Goal: Information Seeking & Learning: Learn about a topic

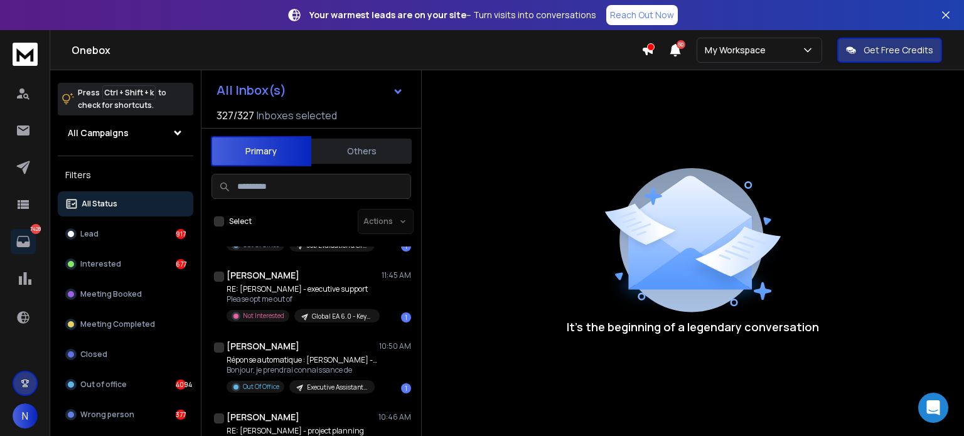
scroll to position [125, 0]
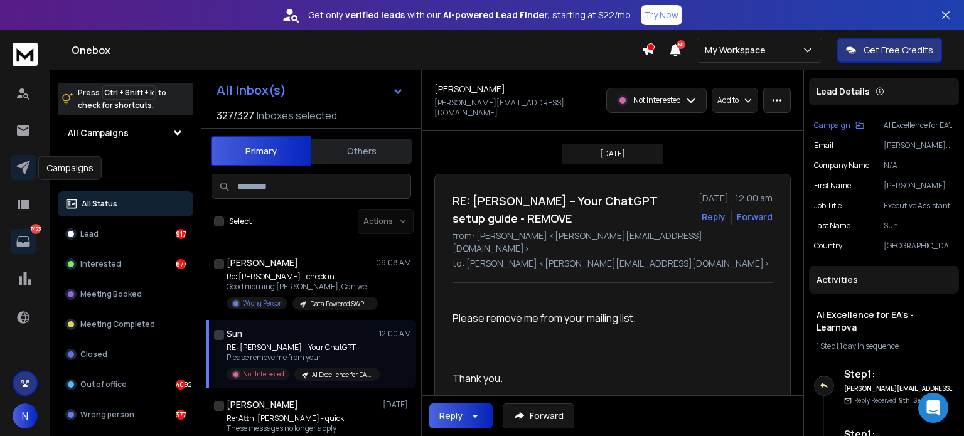
click at [17, 160] on icon at bounding box center [23, 167] width 15 height 15
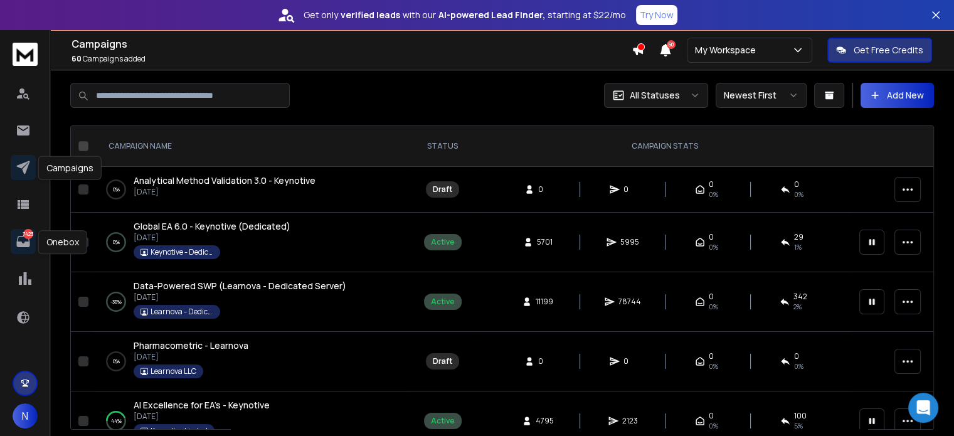
click at [28, 238] on p "7423" at bounding box center [28, 234] width 10 height 10
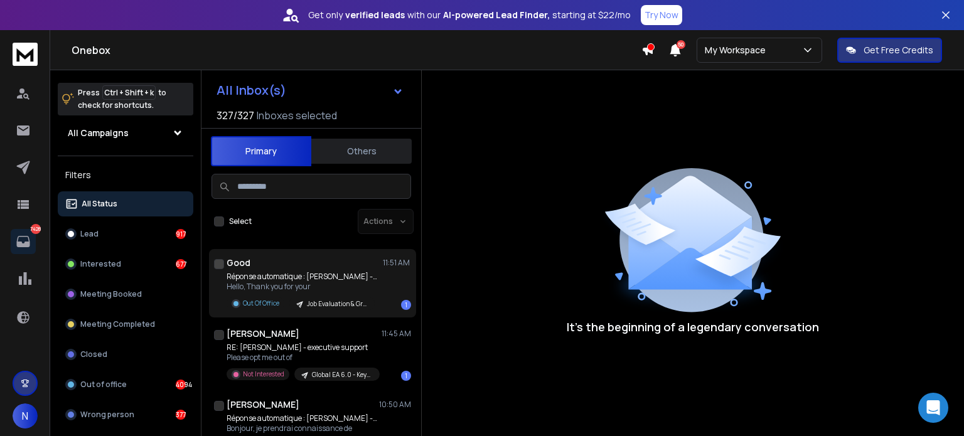
click at [279, 273] on p "Réponse automatique : [PERSON_NAME] - pros" at bounding box center [301, 277] width 151 height 10
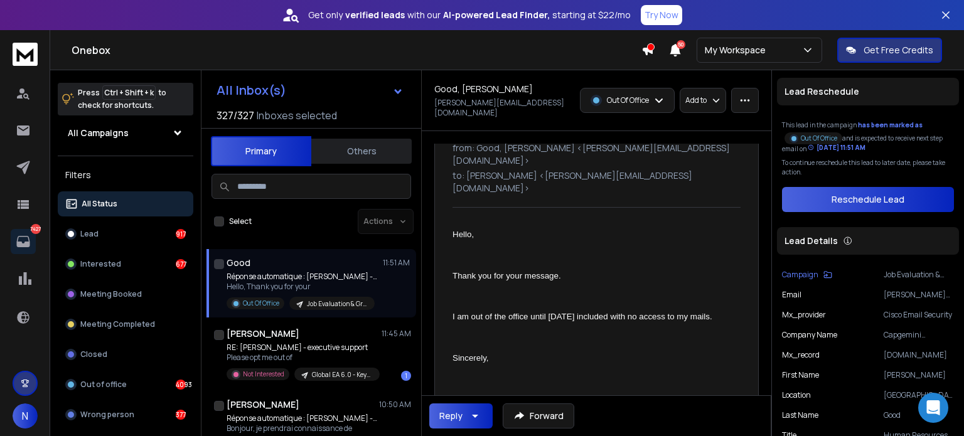
scroll to position [125, 0]
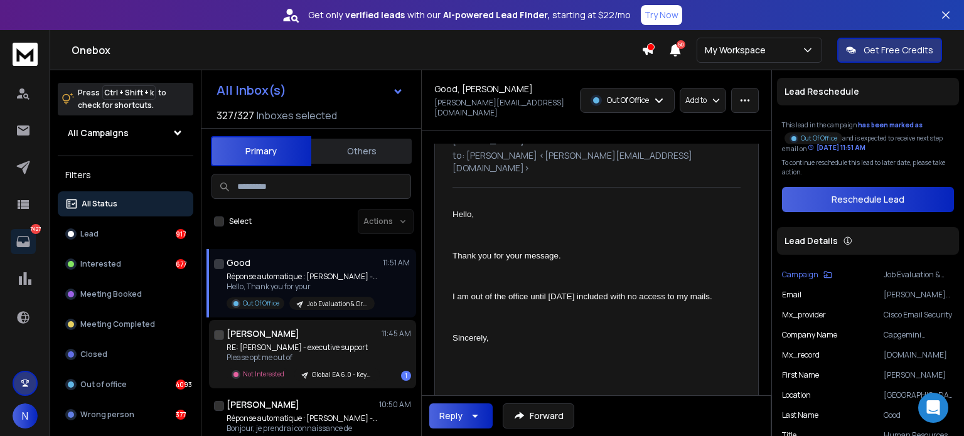
click at [364, 358] on p "Please opt me out of" at bounding box center [301, 358] width 151 height 10
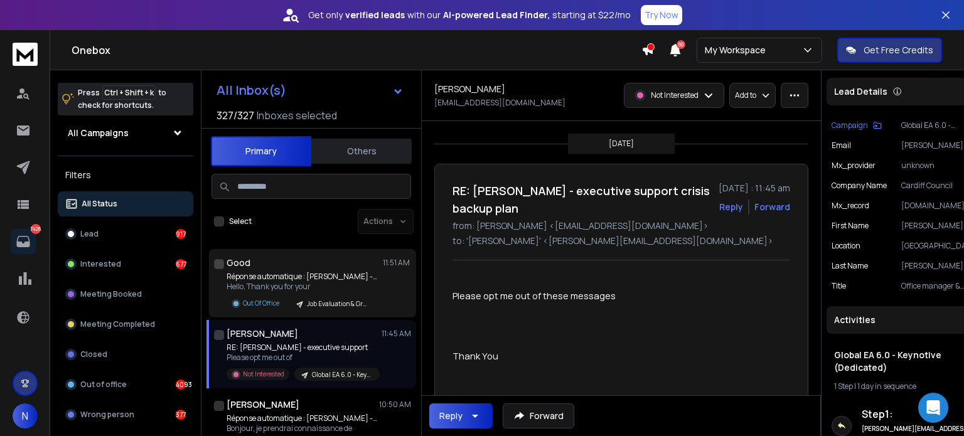
click at [366, 292] on div "Réponse automatique : [PERSON_NAME] - pros Hello, Thank you for your Out Of Off…" at bounding box center [301, 291] width 151 height 38
